Goal: Task Accomplishment & Management: Complete application form

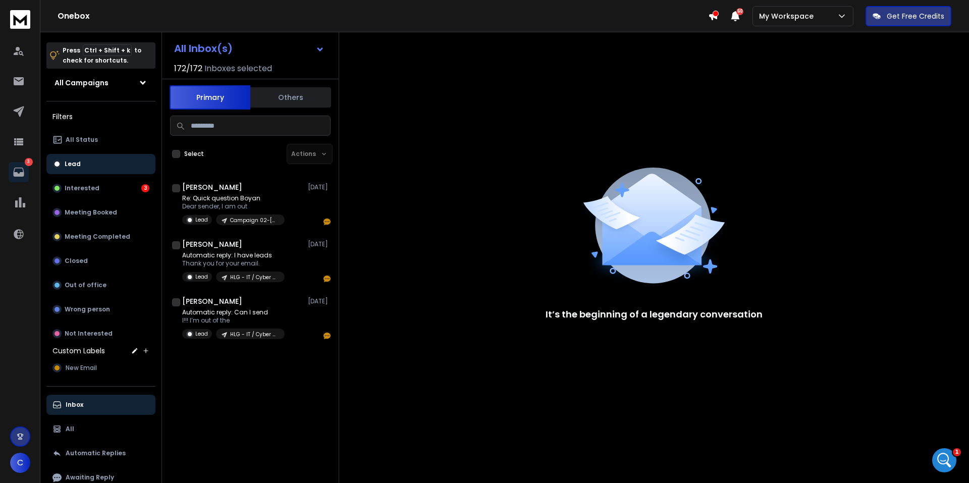
scroll to position [2, 0]
click at [949, 459] on icon "Open Intercom Messenger" at bounding box center [945, 460] width 17 height 17
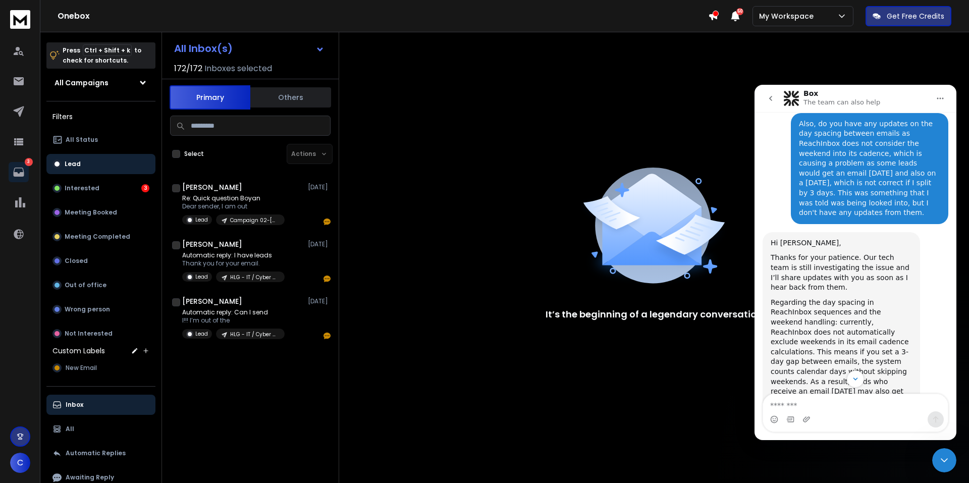
scroll to position [10714, 0]
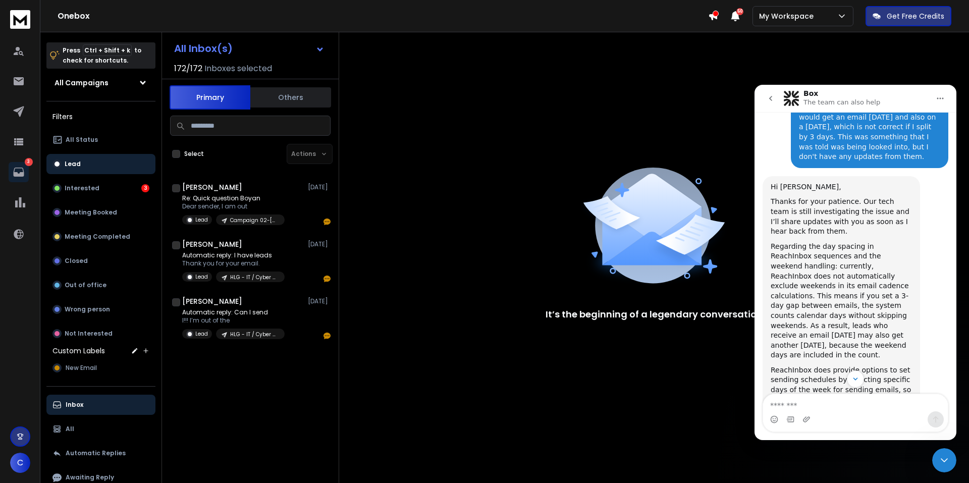
click at [831, 395] on textarea "Message…" at bounding box center [855, 402] width 185 height 17
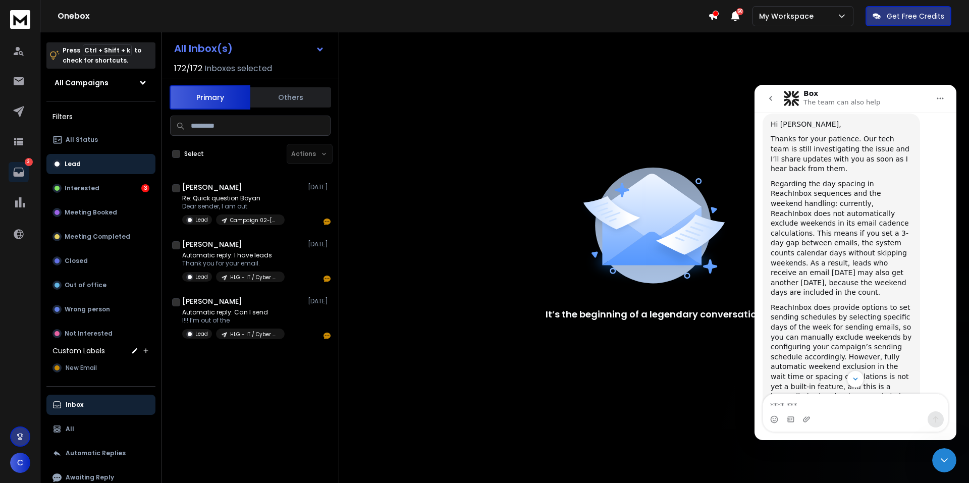
scroll to position [10788, 0]
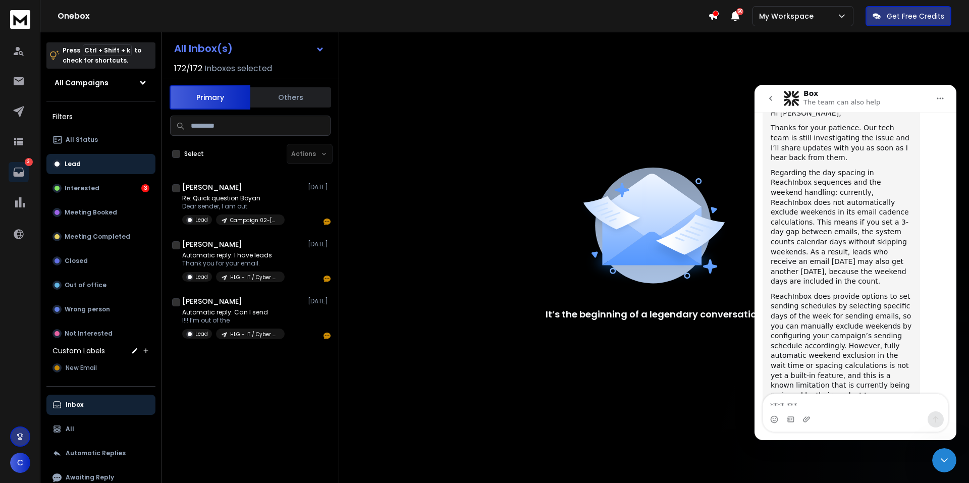
click at [821, 408] on textarea "Message…" at bounding box center [855, 402] width 185 height 17
paste textarea "**********"
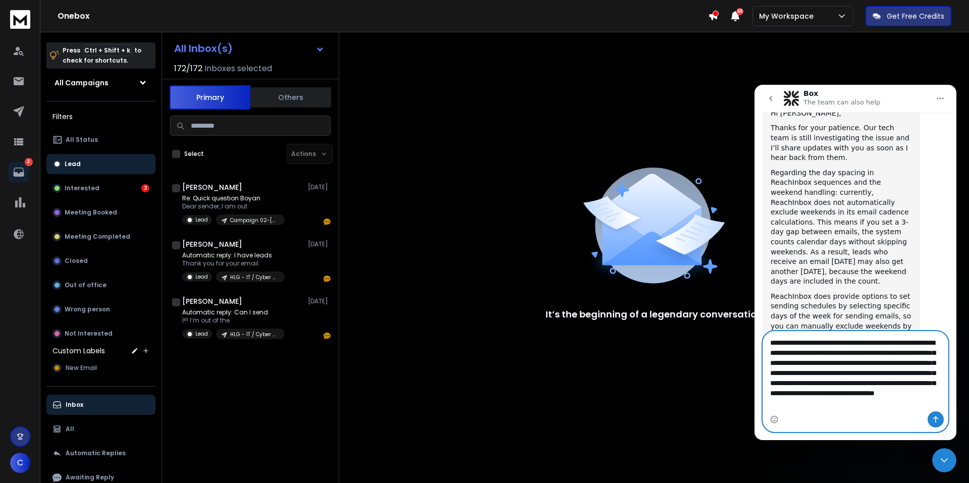
scroll to position [10849, 0]
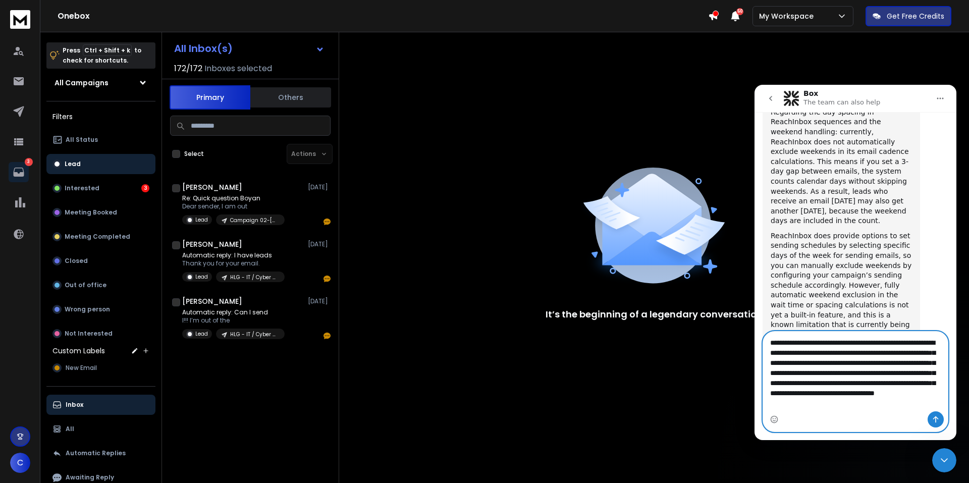
click at [894, 365] on textarea "**********" at bounding box center [855, 371] width 185 height 78
paste textarea "**********"
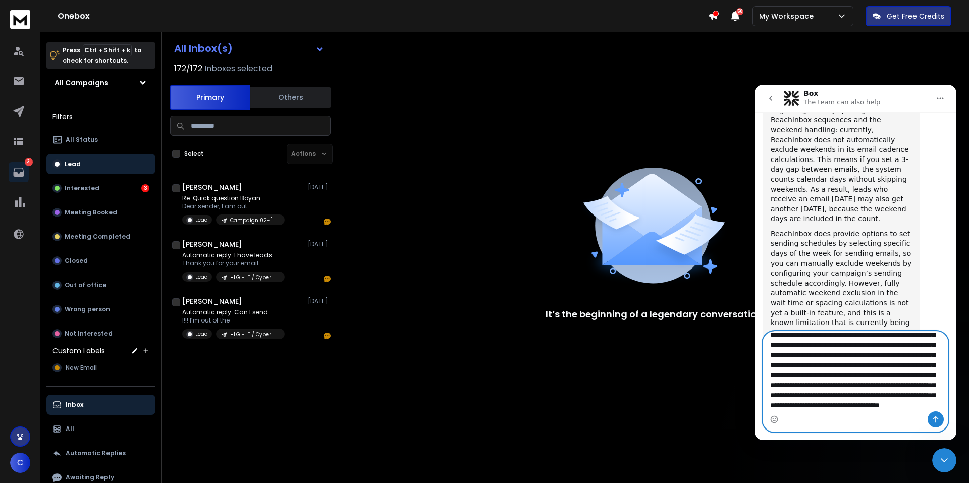
drag, startPoint x: 868, startPoint y: 364, endPoint x: 812, endPoint y: 378, distance: 57.8
click at [812, 378] on textarea "**********" at bounding box center [855, 372] width 185 height 80
click at [870, 408] on textarea "**********" at bounding box center [855, 372] width 185 height 80
click at [807, 383] on textarea "**********" at bounding box center [855, 372] width 185 height 80
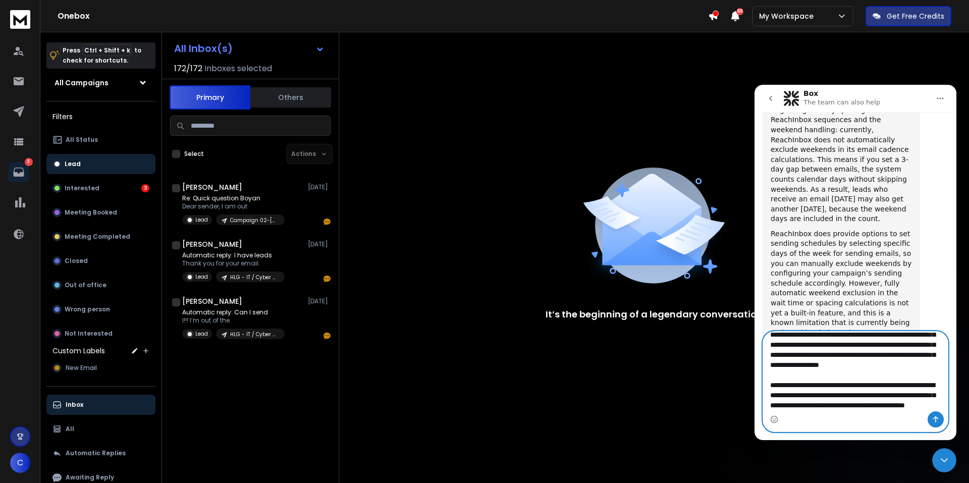
type textarea "**********"
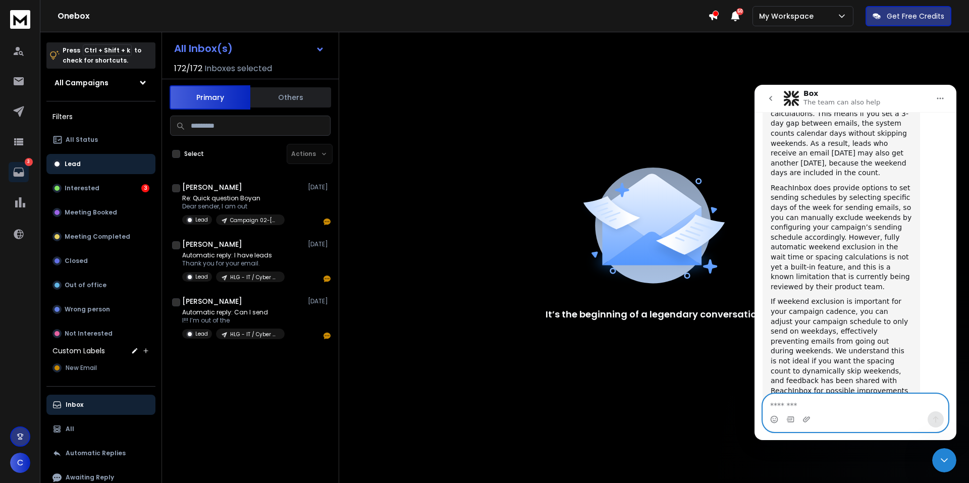
scroll to position [10918, 0]
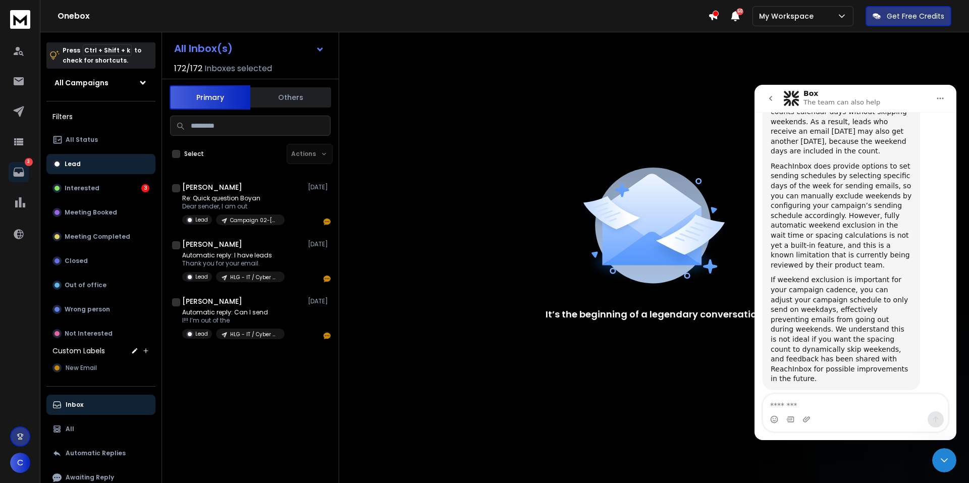
click at [477, 290] on div "It’s the beginning of a legendary conversation" at bounding box center [654, 237] width 630 height 410
click at [65, 149] on button "All Status" at bounding box center [100, 140] width 109 height 20
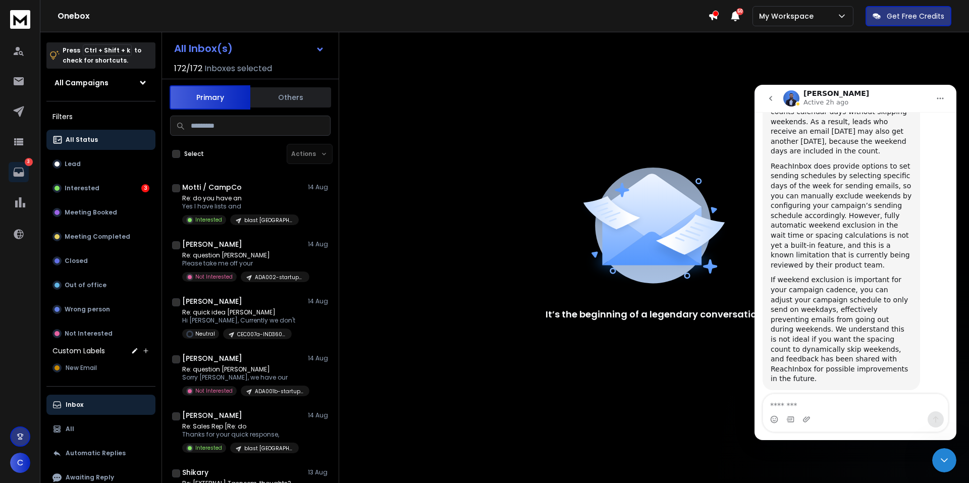
click at [936, 457] on div "Close Intercom Messenger" at bounding box center [945, 460] width 24 height 24
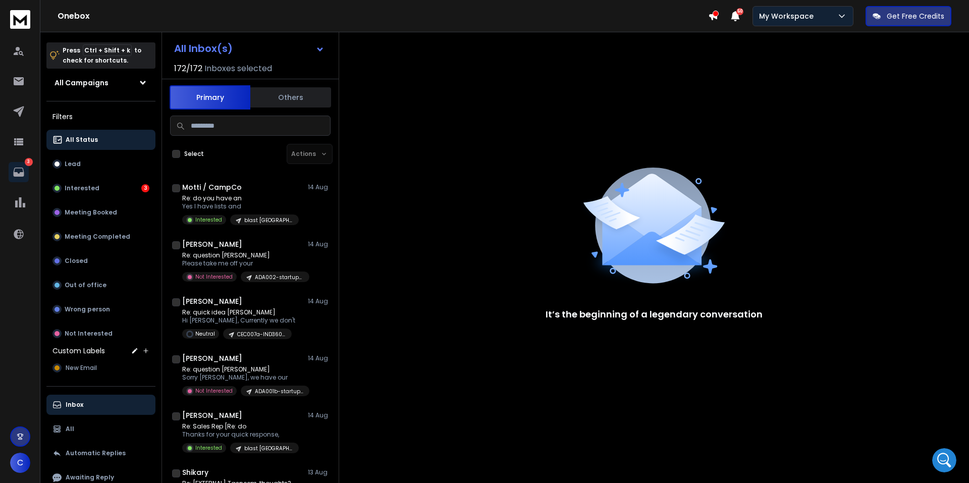
click at [855, 15] on div "50 My Workspace Get Free Credits" at bounding box center [829, 16] width 243 height 20
click at [841, 20] on icon "button" at bounding box center [842, 16] width 10 height 10
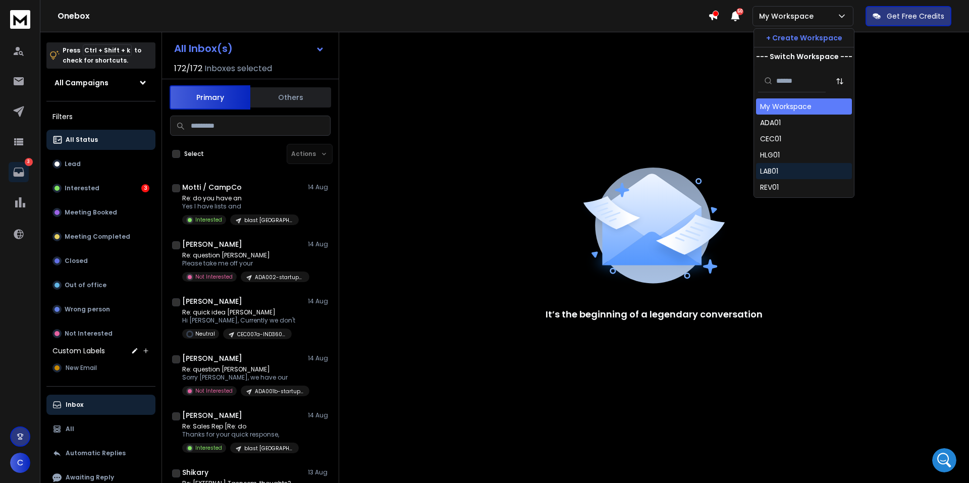
click at [780, 179] on div "REV01" at bounding box center [804, 187] width 96 height 16
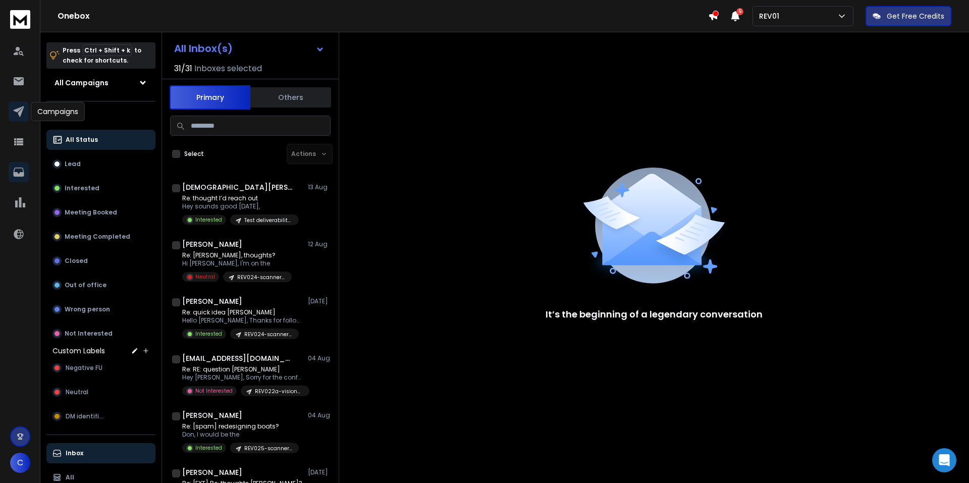
click at [18, 111] on icon at bounding box center [18, 111] width 11 height 11
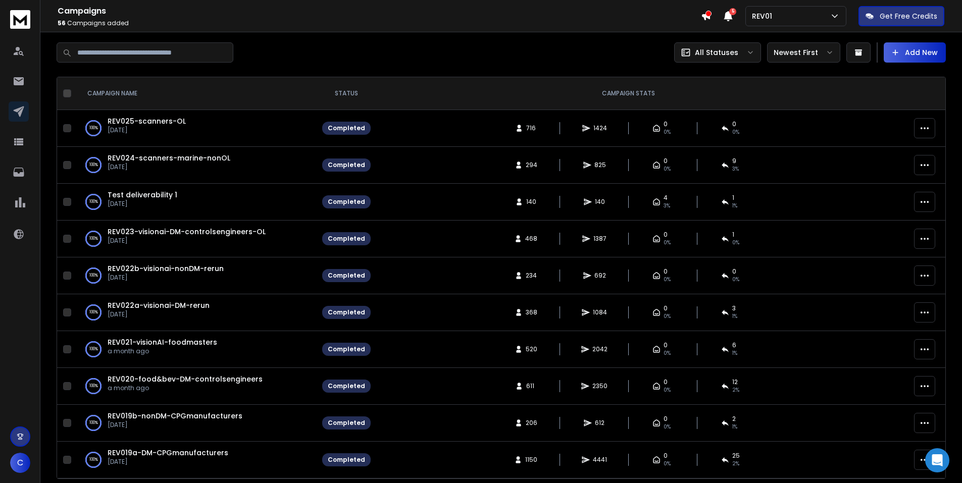
click at [908, 61] on button "Add New" at bounding box center [915, 52] width 62 height 20
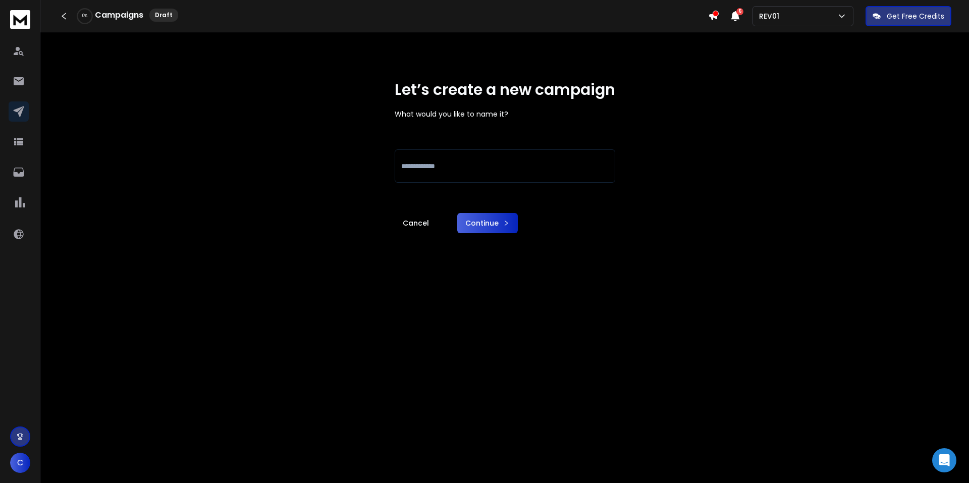
click at [454, 169] on input at bounding box center [505, 165] width 221 height 33
type input "**********"
click at [473, 226] on button "Continue" at bounding box center [487, 223] width 61 height 20
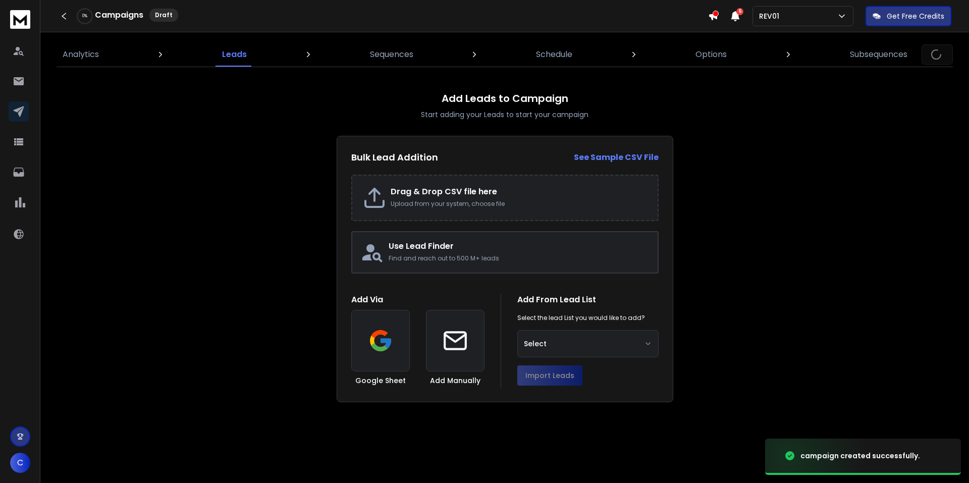
click at [466, 200] on p "Upload from your system, choose file" at bounding box center [519, 204] width 257 height 8
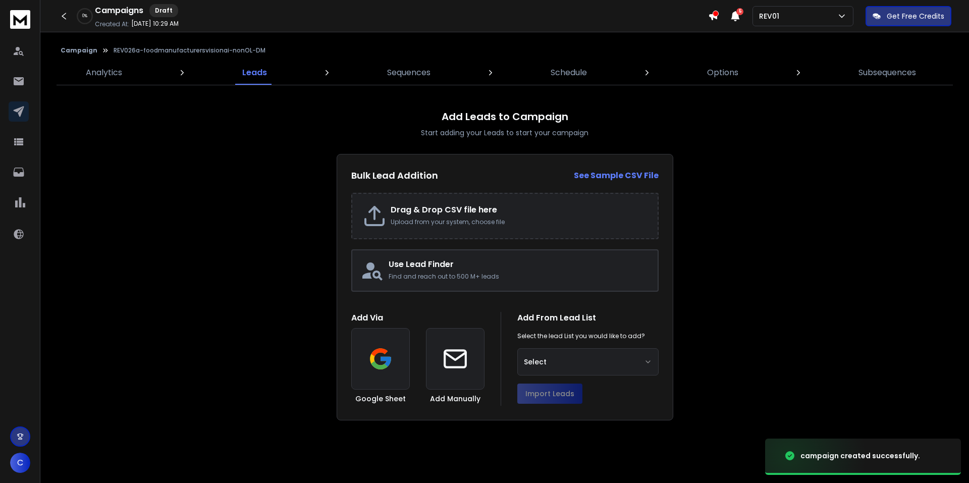
type input "**********"
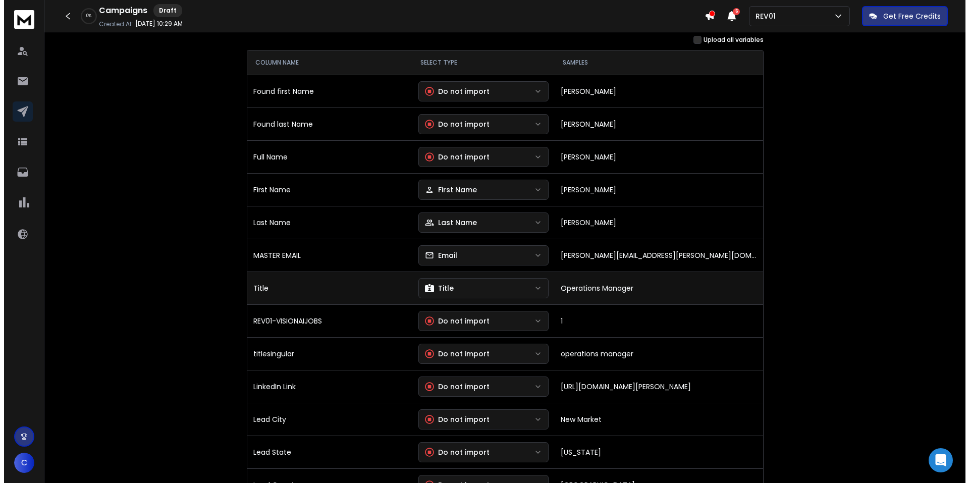
scroll to position [151, 0]
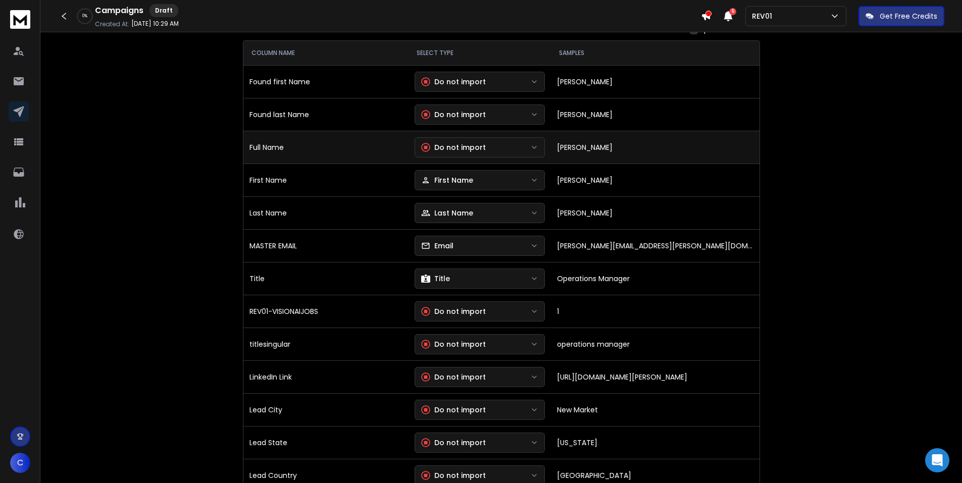
click at [485, 147] on button "Do not import" at bounding box center [480, 147] width 130 height 20
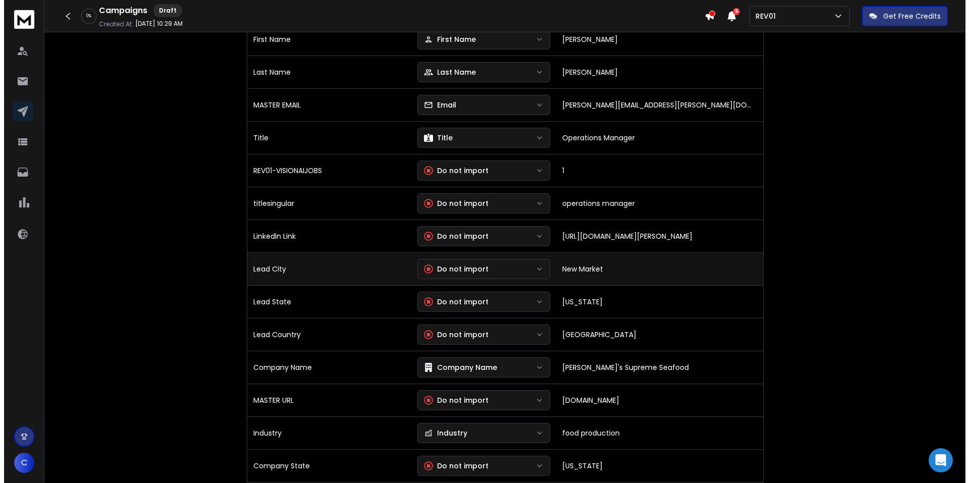
scroll to position [303, 0]
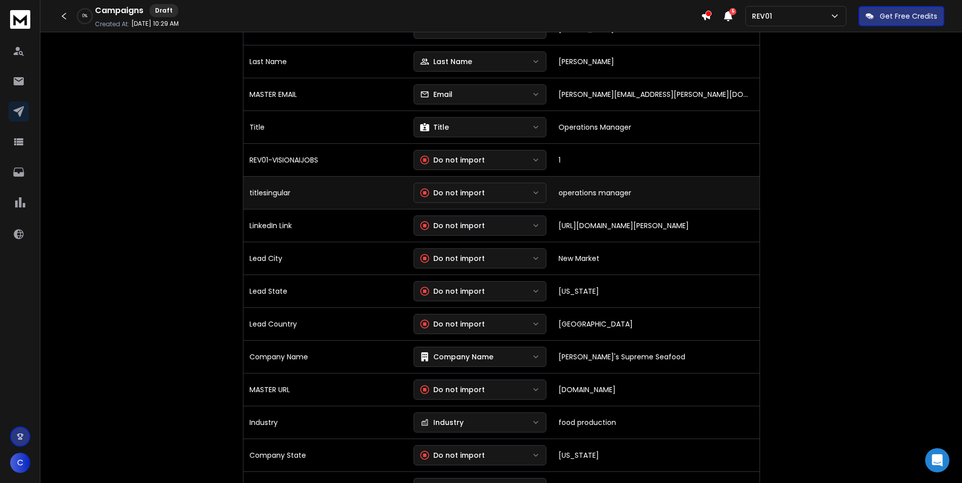
click at [478, 194] on div "Do not import" at bounding box center [452, 193] width 65 height 10
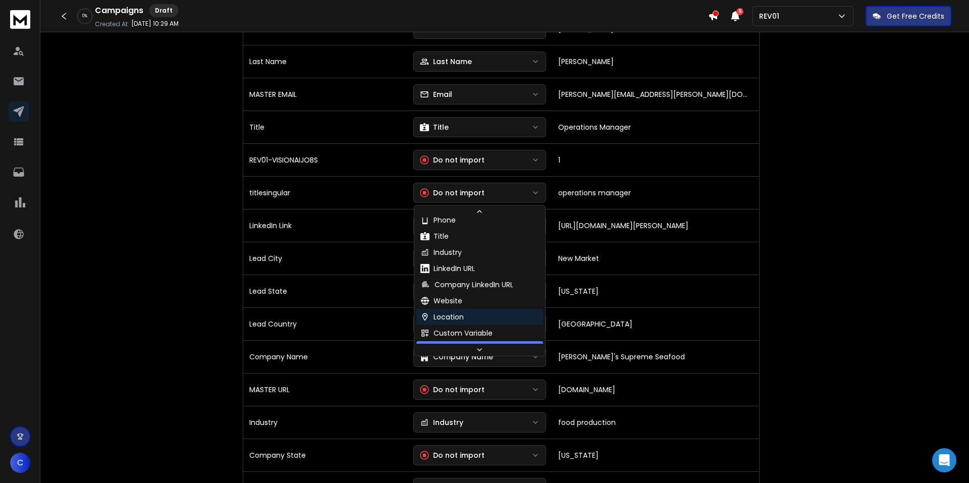
scroll to position [92, 0]
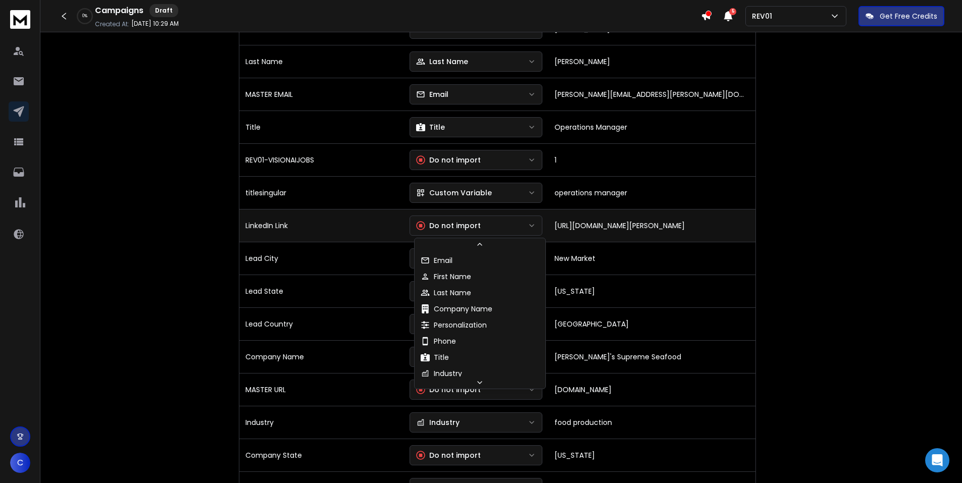
click at [474, 226] on div "Do not import" at bounding box center [448, 226] width 65 height 10
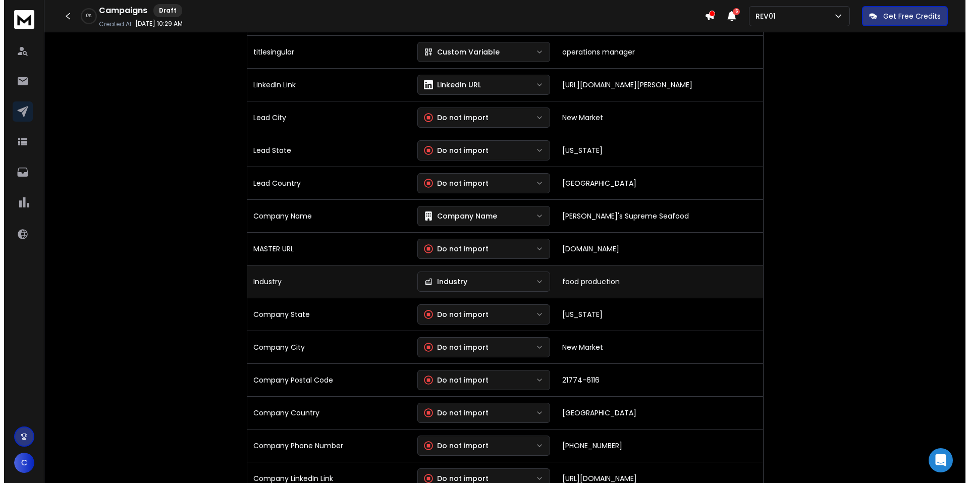
scroll to position [454, 0]
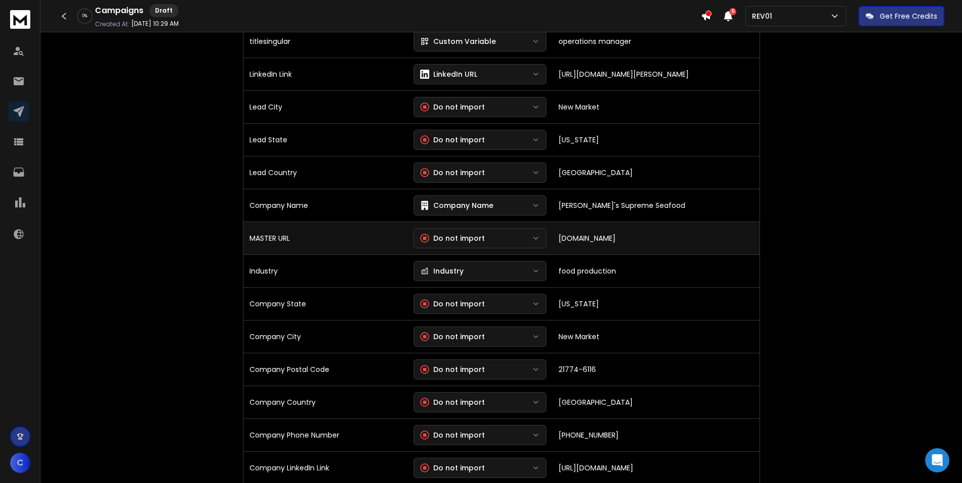
click at [447, 241] on div "Do not import" at bounding box center [452, 238] width 65 height 10
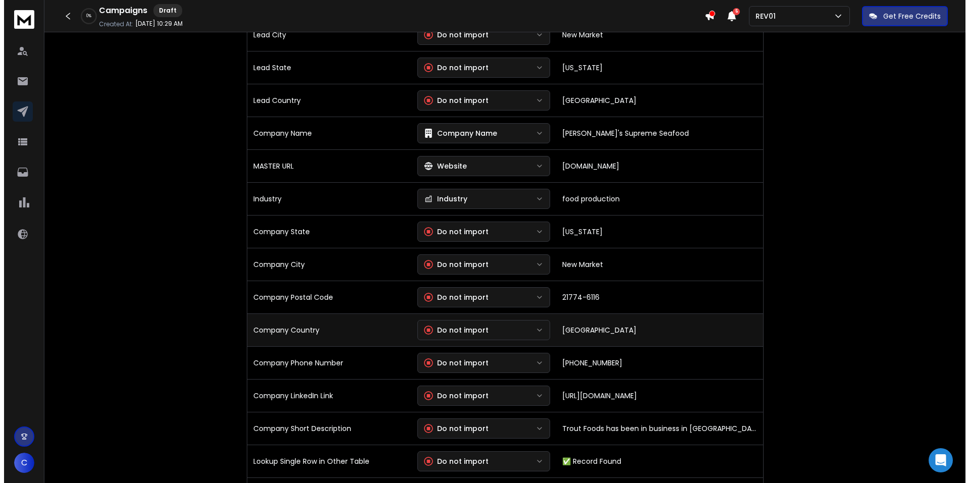
scroll to position [555, 0]
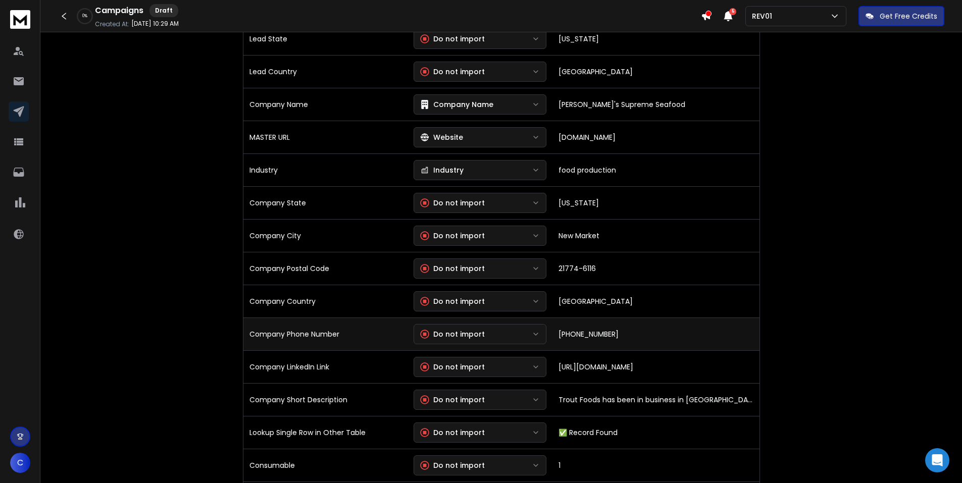
click at [474, 331] on div "Do not import" at bounding box center [452, 334] width 65 height 10
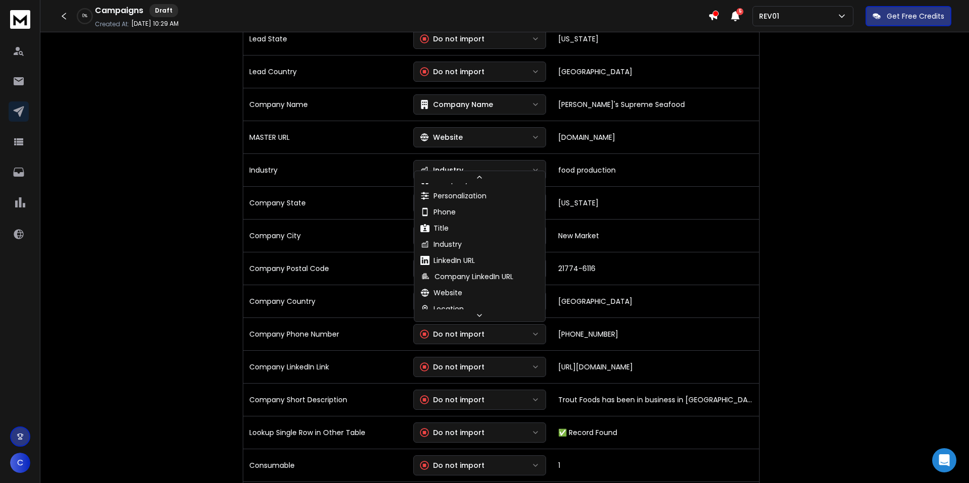
scroll to position [1, 0]
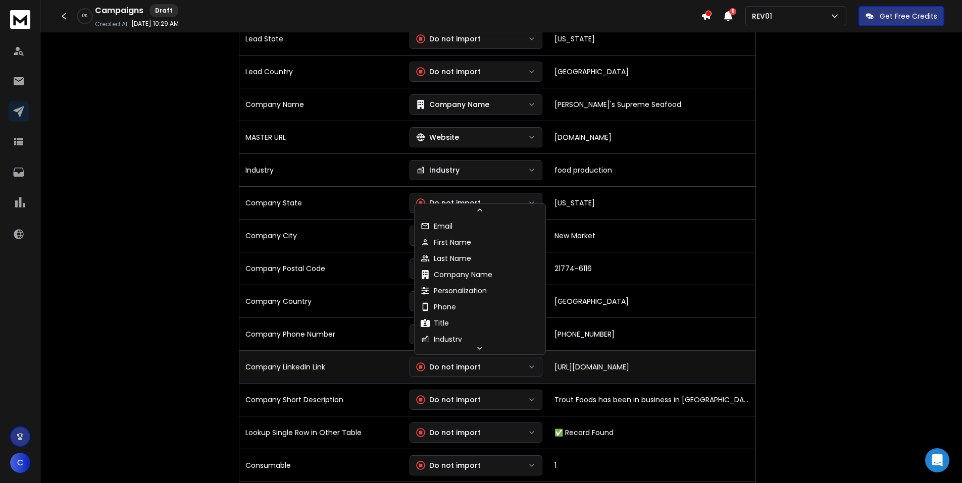
click at [454, 364] on div "Do not import" at bounding box center [448, 367] width 65 height 10
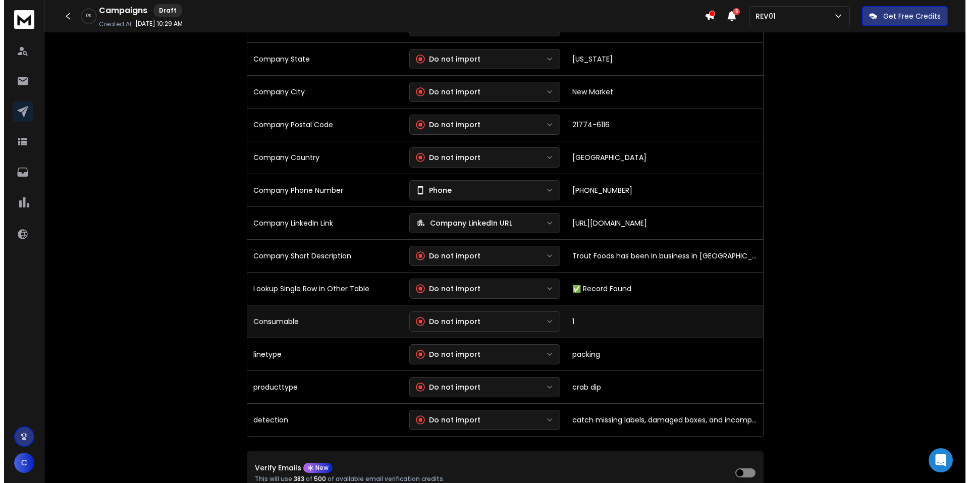
scroll to position [707, 0]
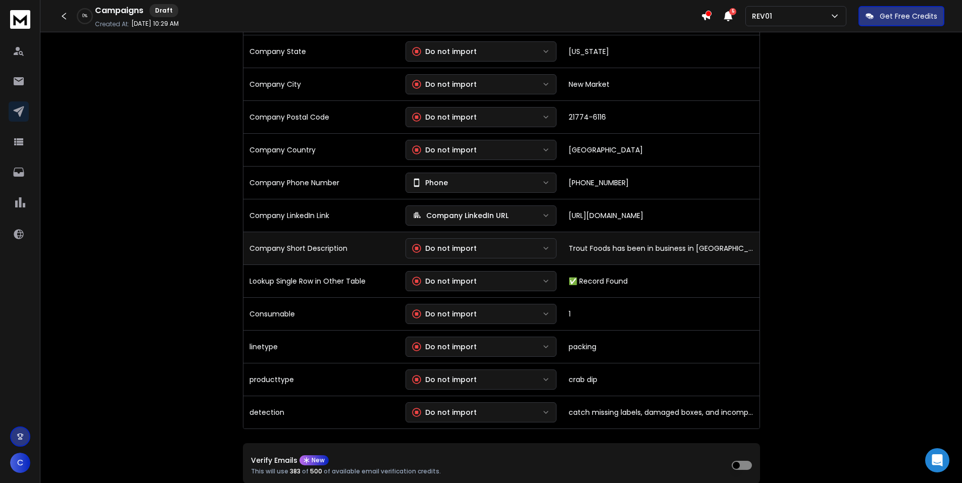
click at [449, 248] on div "Do not import" at bounding box center [444, 248] width 65 height 10
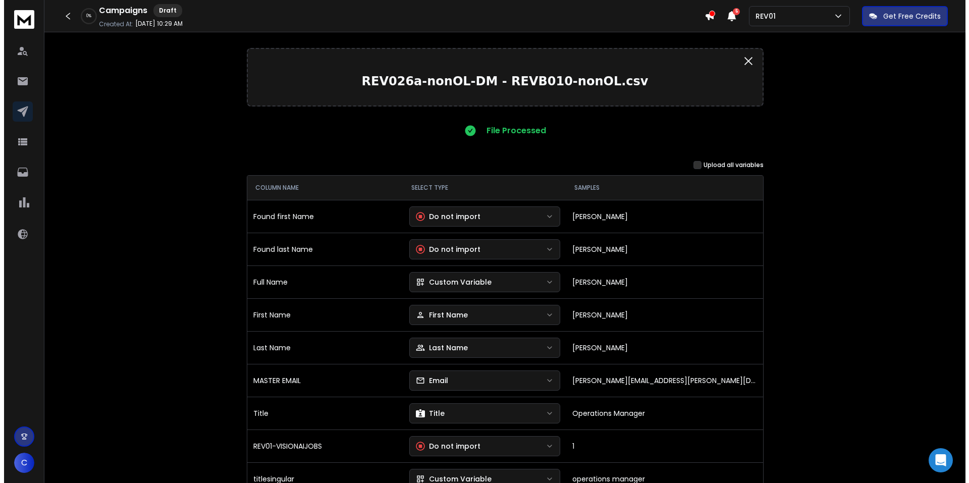
scroll to position [0, 0]
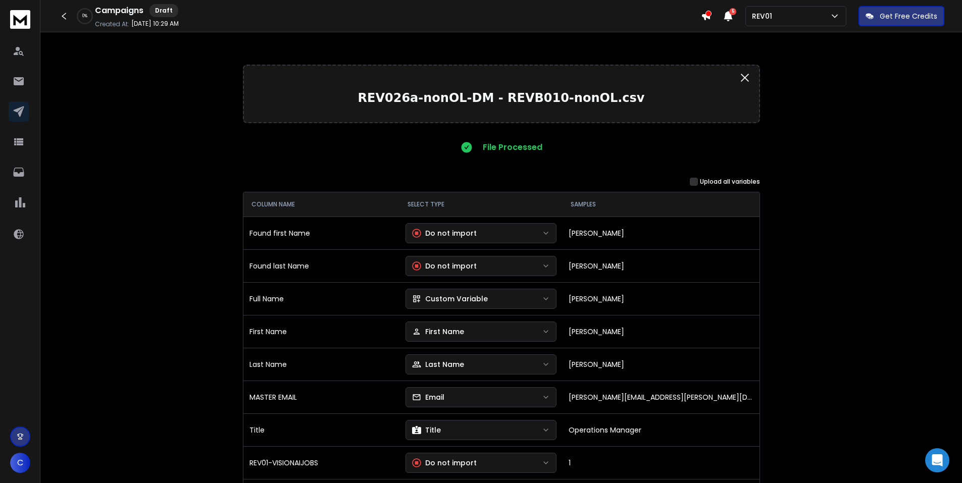
click at [746, 86] on div "REV026a-nonOL-DM - REVB010-nonOL.csv" at bounding box center [501, 94] width 517 height 59
click at [746, 83] on icon at bounding box center [745, 78] width 12 height 12
